Goal: Navigation & Orientation: Find specific page/section

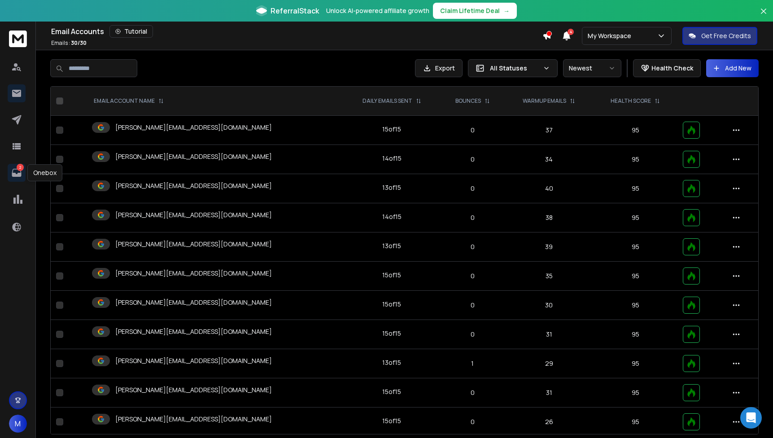
click at [14, 170] on icon at bounding box center [16, 172] width 11 height 11
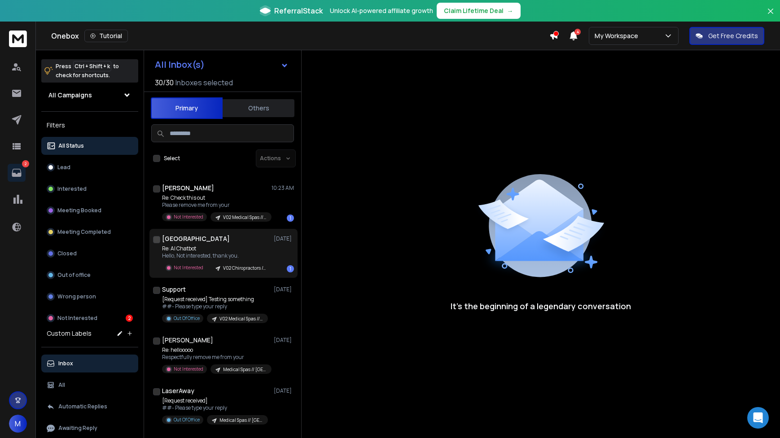
click at [221, 251] on p "Re: AI Chatbot" at bounding box center [216, 248] width 108 height 7
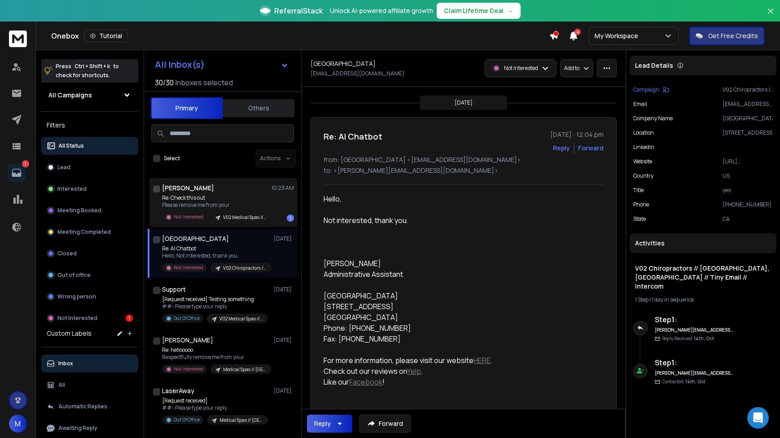
click at [234, 196] on p "Re: Check this out" at bounding box center [216, 197] width 108 height 7
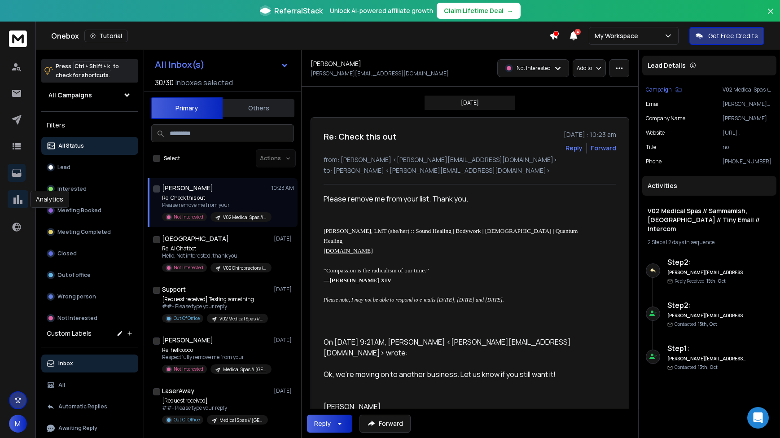
click at [16, 193] on icon at bounding box center [17, 199] width 13 height 13
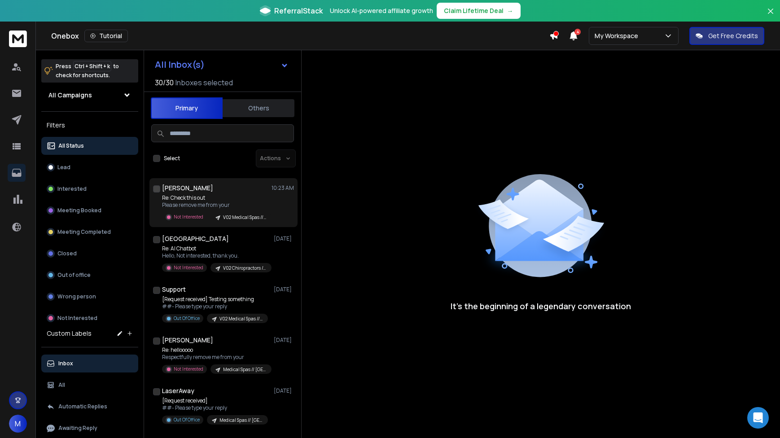
click at [225, 194] on p "Re: Check this out" at bounding box center [216, 197] width 108 height 7
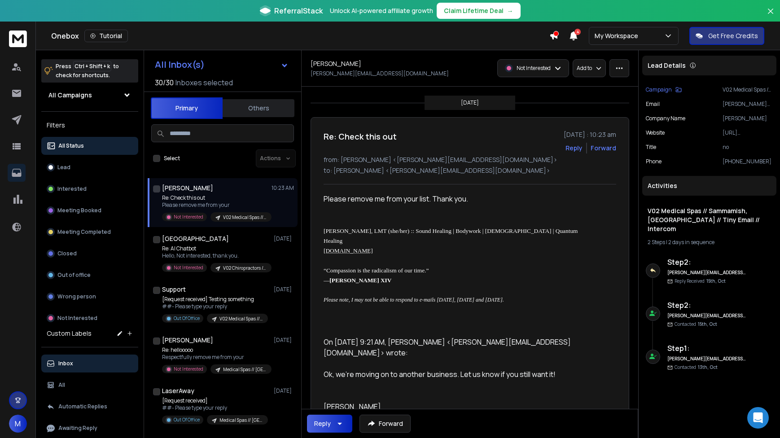
click at [256, 96] on div "All Inbox(s) 30 / 30 Inboxes selected Primary Others Select Actions [PERSON_NAM…" at bounding box center [222, 269] width 157 height 438
click at [251, 105] on button "Others" at bounding box center [259, 108] width 72 height 20
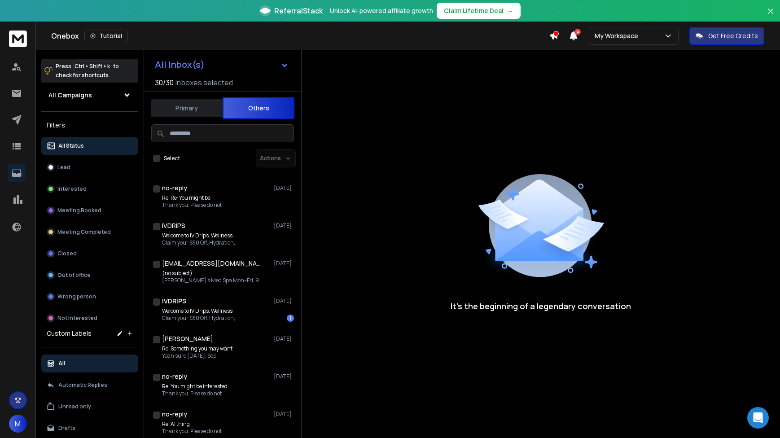
click at [203, 107] on button "Primary" at bounding box center [187, 108] width 72 height 20
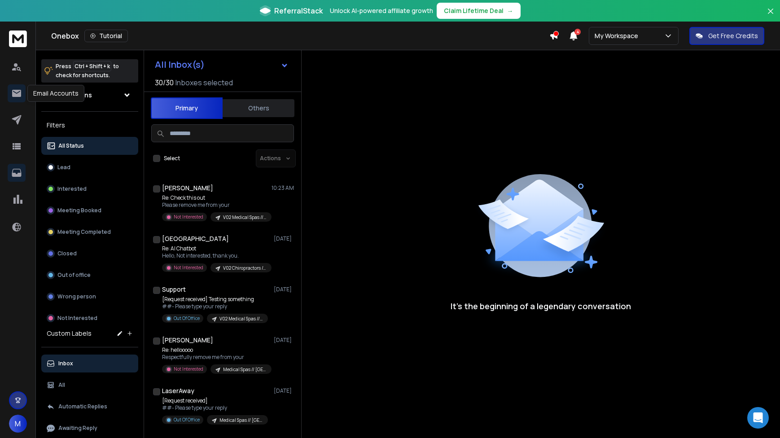
click at [13, 91] on icon at bounding box center [16, 93] width 11 height 11
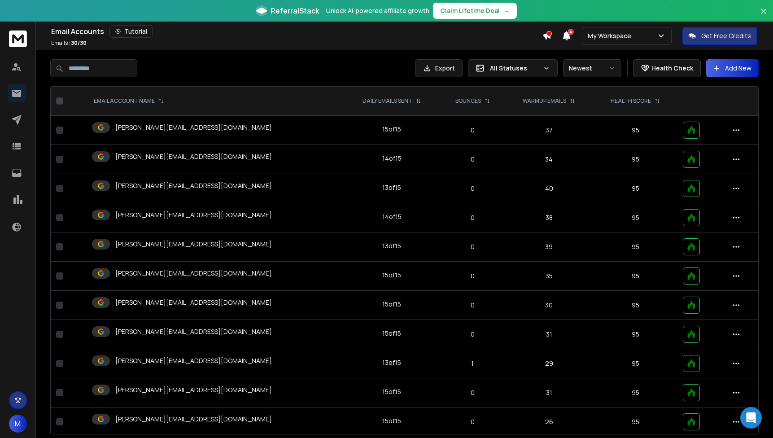
click at [242, 66] on div at bounding box center [230, 68] width 360 height 18
